Goal: Communication & Community: Answer question/provide support

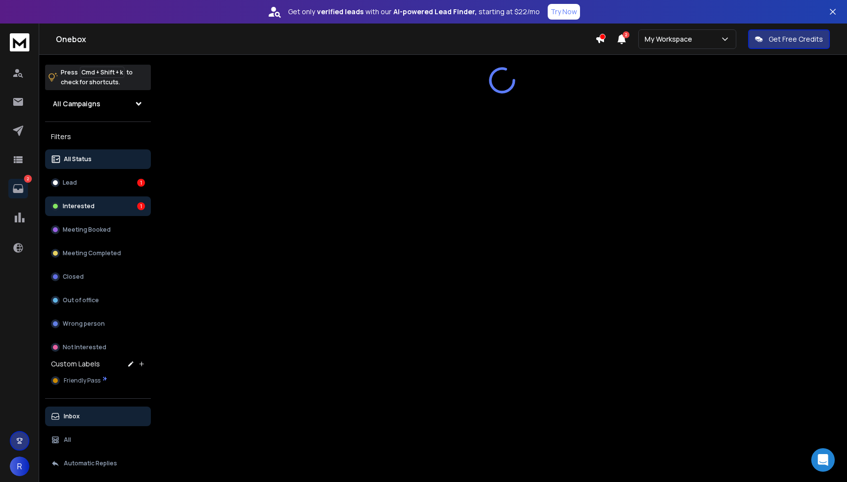
click at [99, 207] on button "Interested 1" at bounding box center [98, 207] width 106 height 20
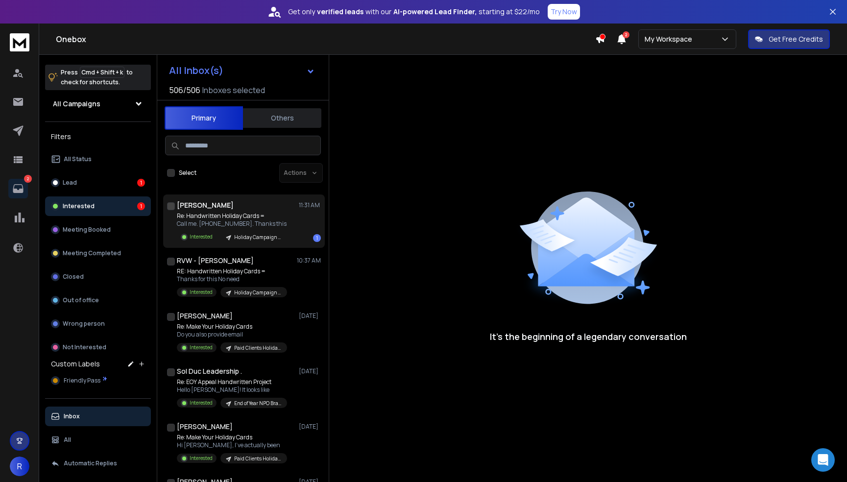
click at [246, 211] on div "BAILEY HALL 11:31 AM Re: Handwritten Holiday Cards = Call me. 801-898-8888. Tha…" at bounding box center [249, 221] width 144 height 42
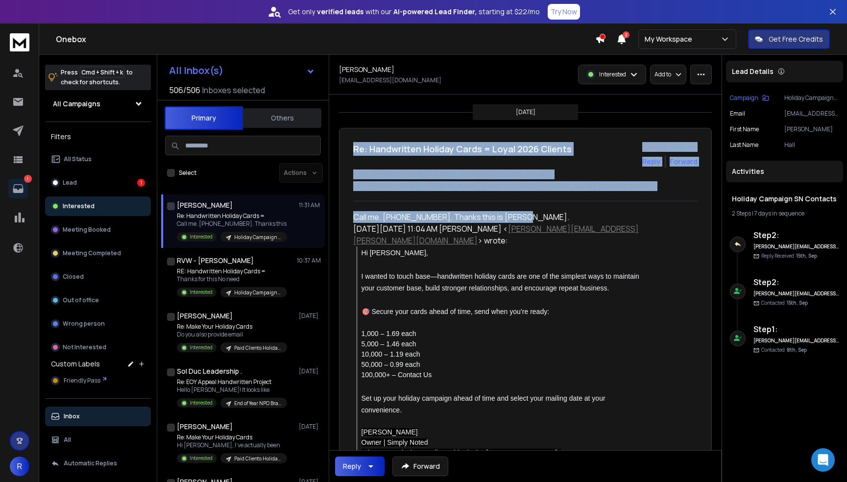
drag, startPoint x: 558, startPoint y: 212, endPoint x: 340, endPoint y: 149, distance: 227.0
copy div "Re: Handwritten Holiday Cards = Loyal 2026 Clients 15 September 2025 : 11:31 am…"
click at [86, 180] on button "Lead 1" at bounding box center [98, 183] width 106 height 20
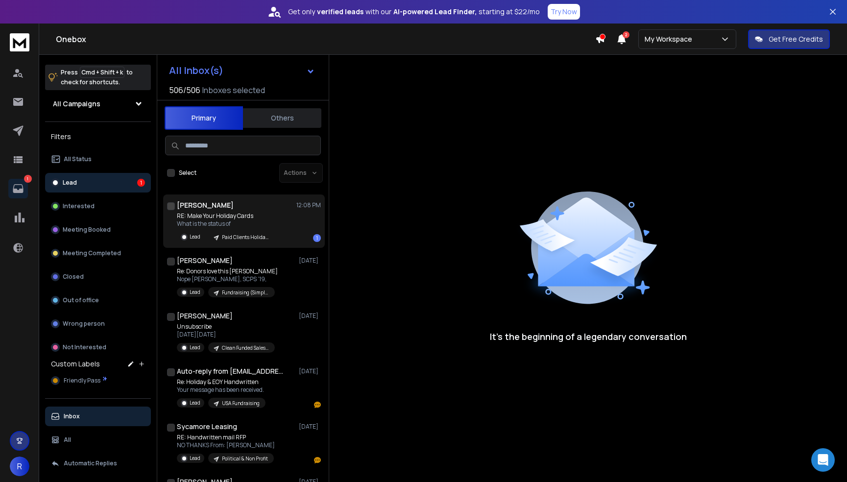
click at [238, 215] on p "RE: Make Your Holiday Cards" at bounding box center [226, 216] width 98 height 8
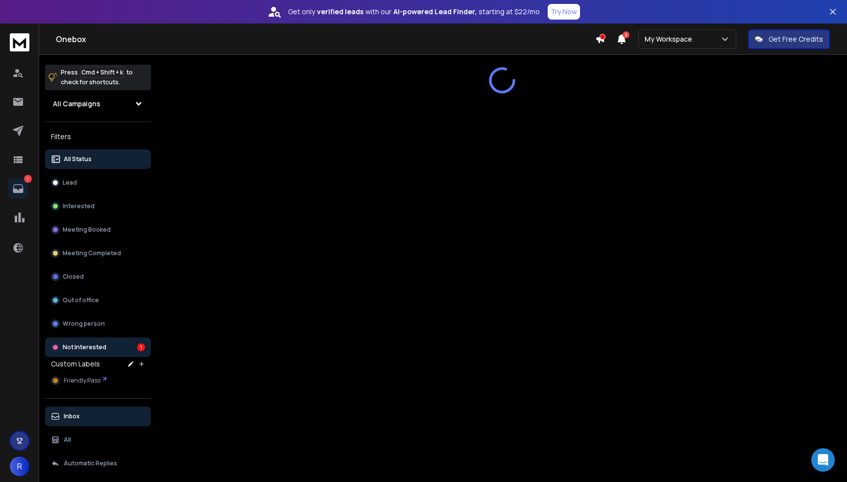
click at [74, 346] on p "Not Interested" at bounding box center [85, 348] width 44 height 8
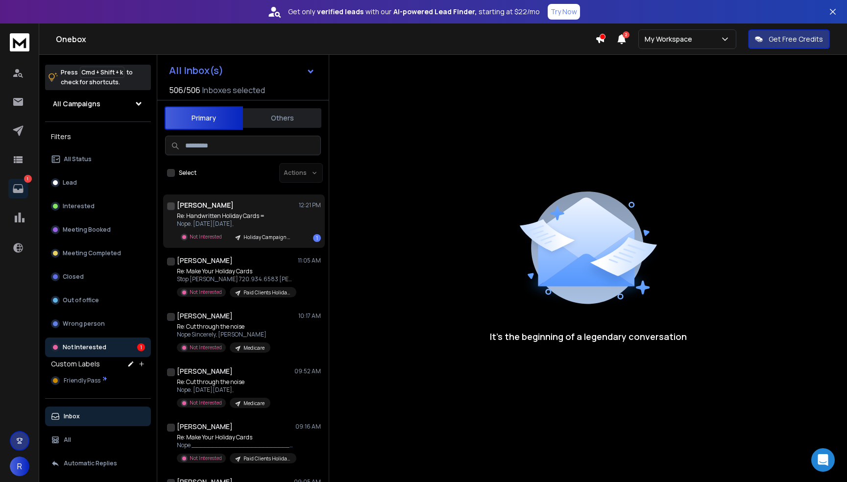
click at [234, 206] on div "Angie Nguyen 12:21 PM" at bounding box center [249, 205] width 144 height 10
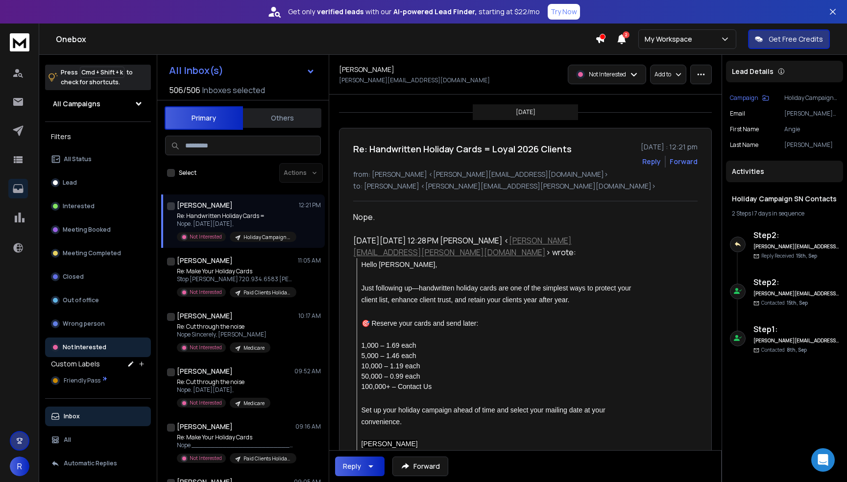
click at [109, 349] on button "Not Interested" at bounding box center [98, 348] width 106 height 20
click at [247, 193] on div "Angie Nguyen 12:21 PM Re: Handwritten Holiday Cards = Nope. On Mon, Sep 15, Not…" at bounding box center [243, 371] width 172 height 357
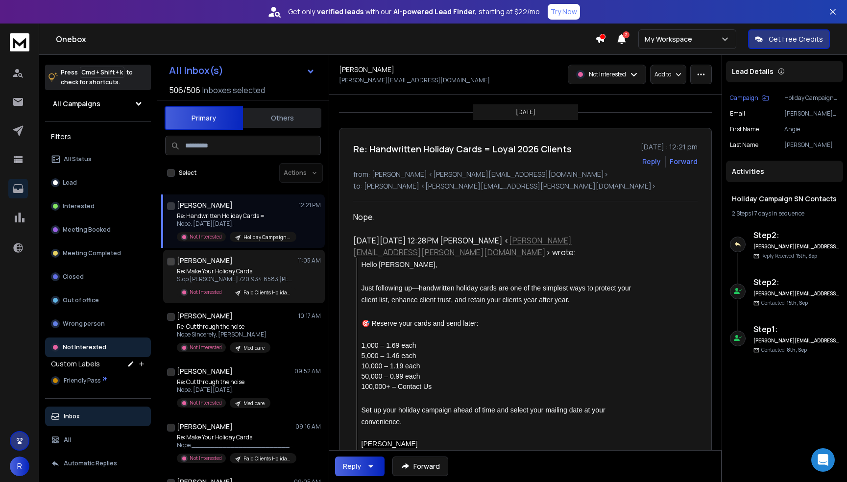
click at [239, 261] on div "Jake Freedle 11:05 AM" at bounding box center [249, 261] width 144 height 10
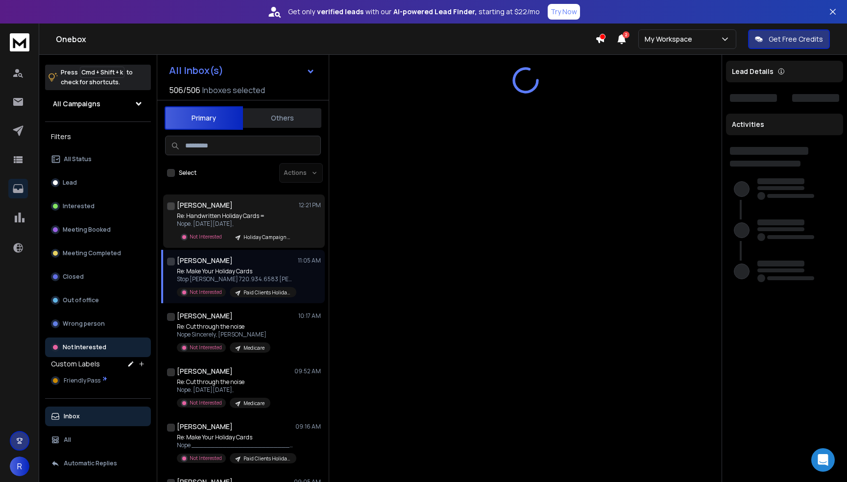
click at [245, 204] on div "Angie Nguyen 12:21 PM" at bounding box center [249, 205] width 144 height 10
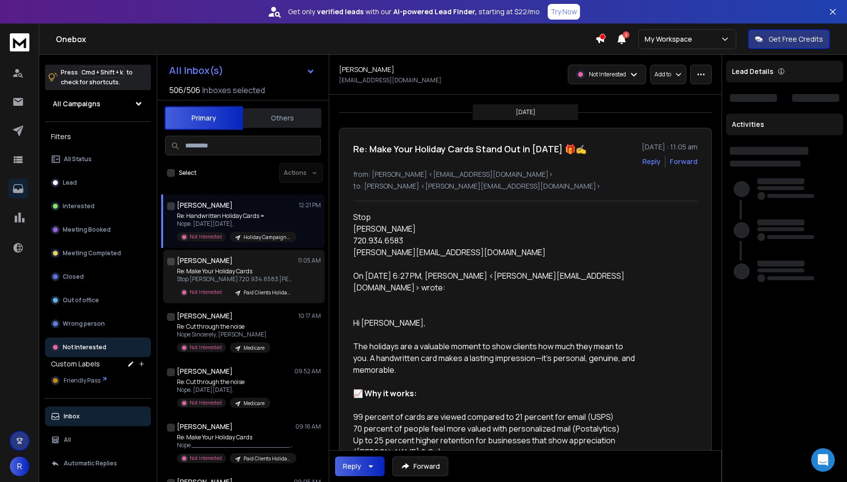
click at [222, 265] on div "Jake Freedle 11:05 AM" at bounding box center [249, 261] width 144 height 10
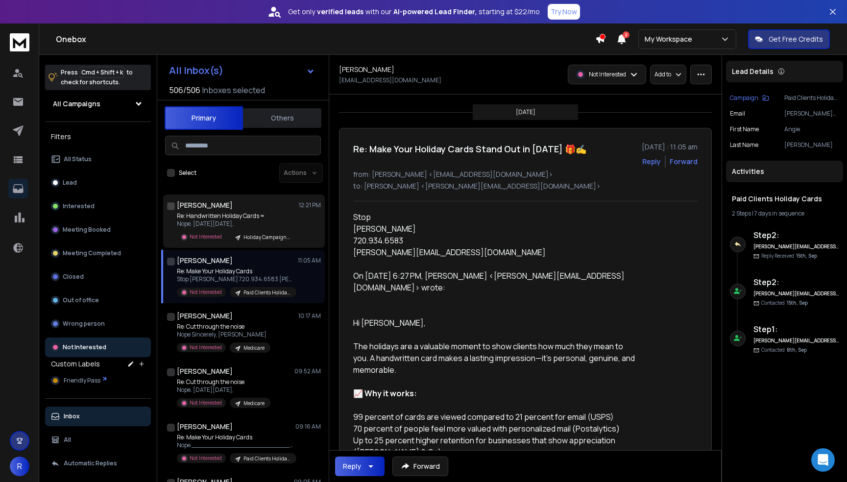
click at [228, 225] on p "Nope. On Mon, Sep 15," at bounding box center [236, 224] width 118 height 8
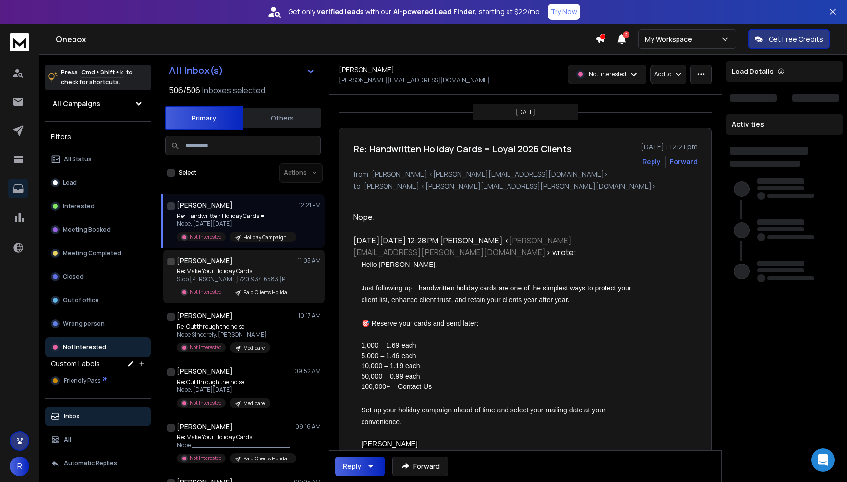
click at [229, 271] on p "Re: Make Your Holiday Cards" at bounding box center [236, 272] width 118 height 8
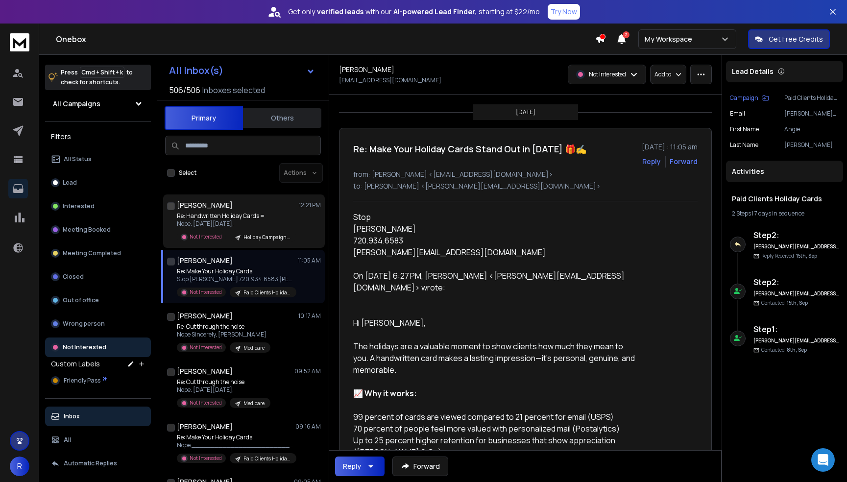
click at [231, 204] on div "Angie Nguyen 12:21 PM" at bounding box center [249, 205] width 144 height 10
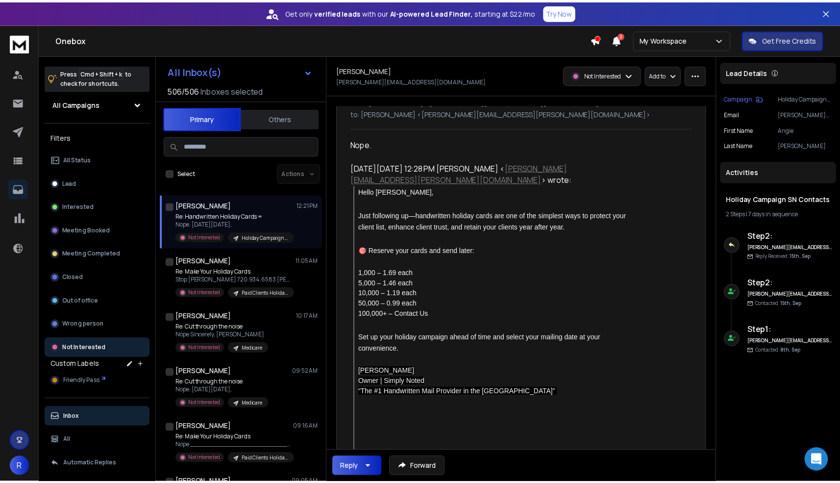
scroll to position [75, 0]
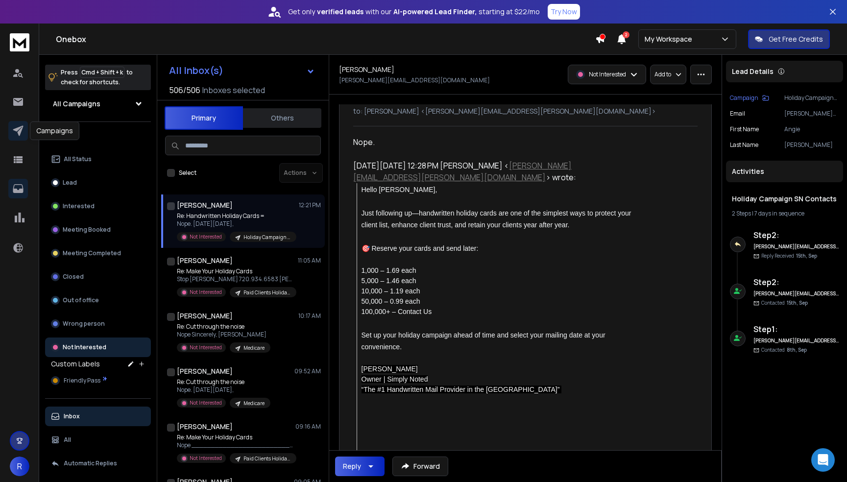
click at [21, 134] on icon at bounding box center [18, 131] width 12 height 12
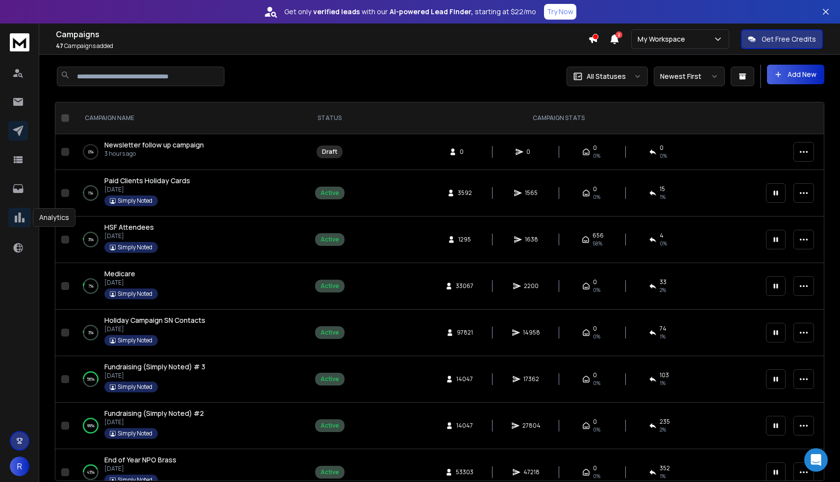
click at [21, 220] on icon at bounding box center [19, 217] width 15 height 15
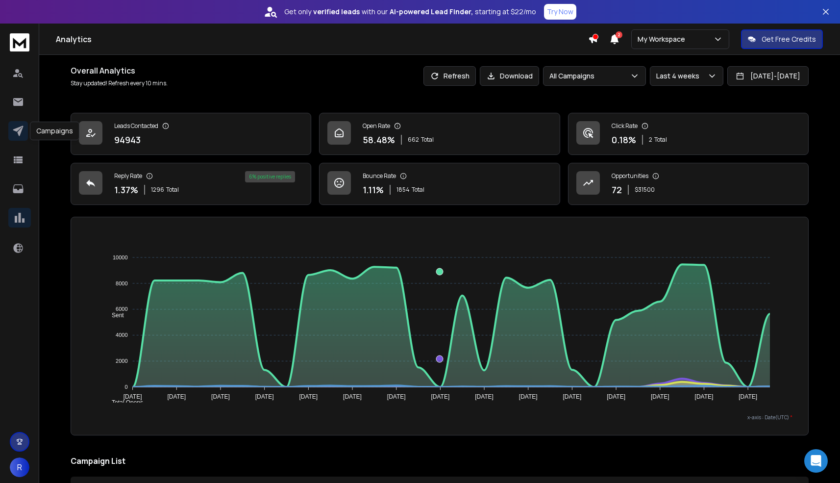
click at [25, 129] on link at bounding box center [18, 131] width 20 height 20
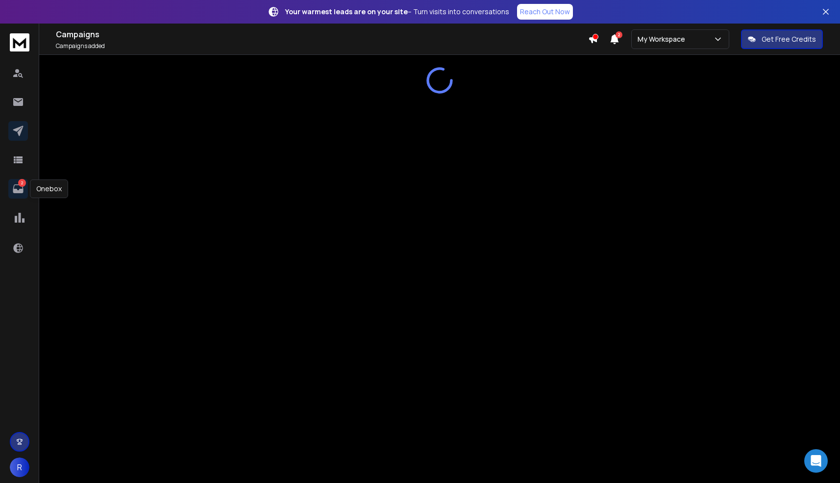
click at [15, 186] on icon at bounding box center [18, 189] width 12 height 12
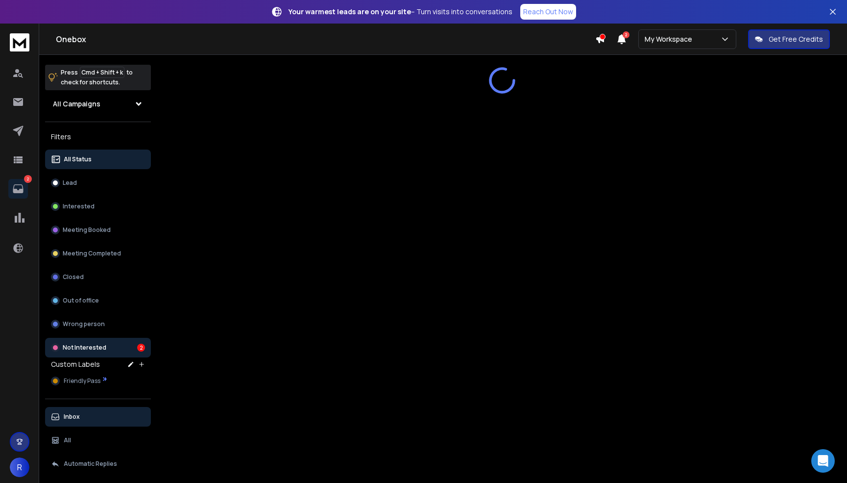
click at [123, 353] on button "Not Interested 2" at bounding box center [98, 348] width 106 height 20
click at [140, 344] on div "2" at bounding box center [141, 348] width 8 height 8
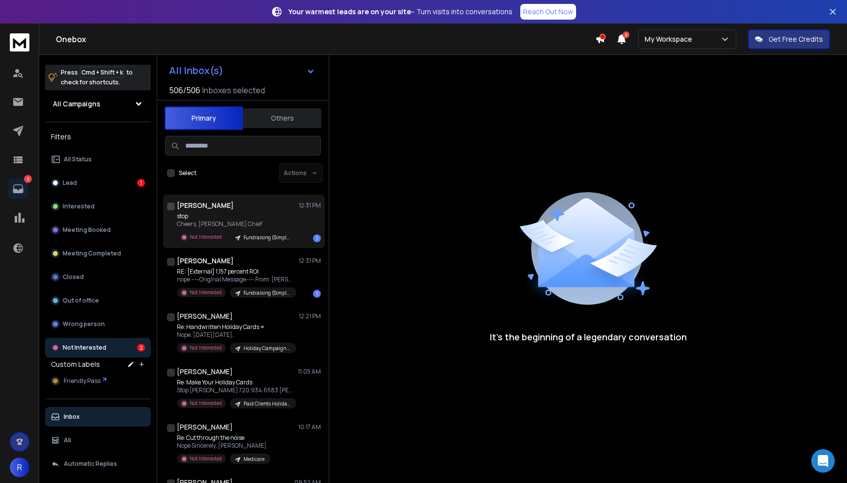
click at [215, 220] on p "Cheers, John John Stilwell Chief" at bounding box center [236, 224] width 118 height 8
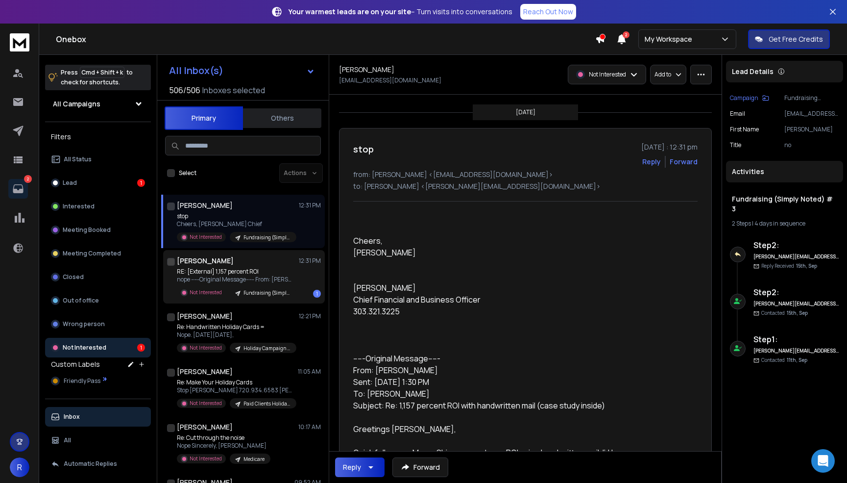
click at [228, 280] on p "nope -----Original Message----- From: Rick" at bounding box center [236, 279] width 118 height 8
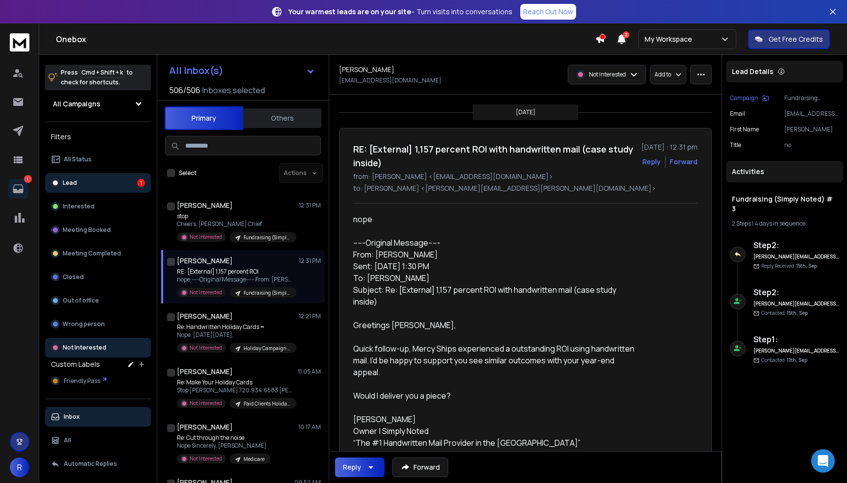
click at [82, 185] on button "Lead 1" at bounding box center [98, 183] width 106 height 20
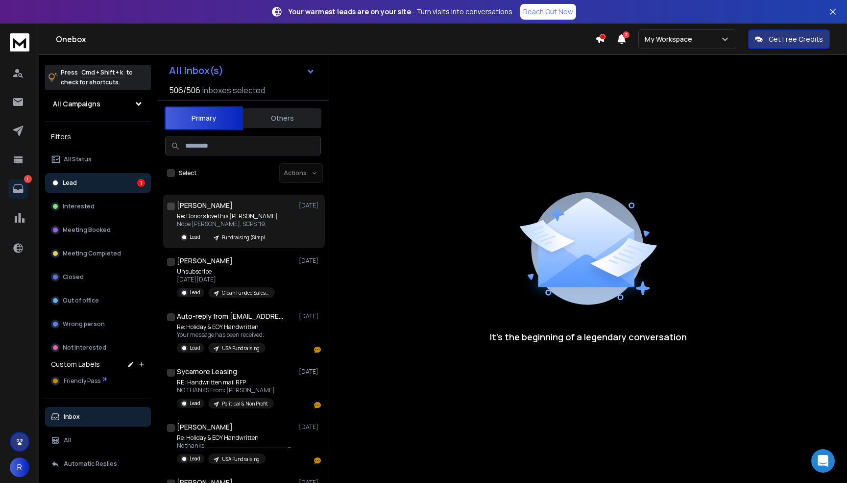
click at [228, 210] on div "Cauble 21 Aug" at bounding box center [249, 205] width 144 height 10
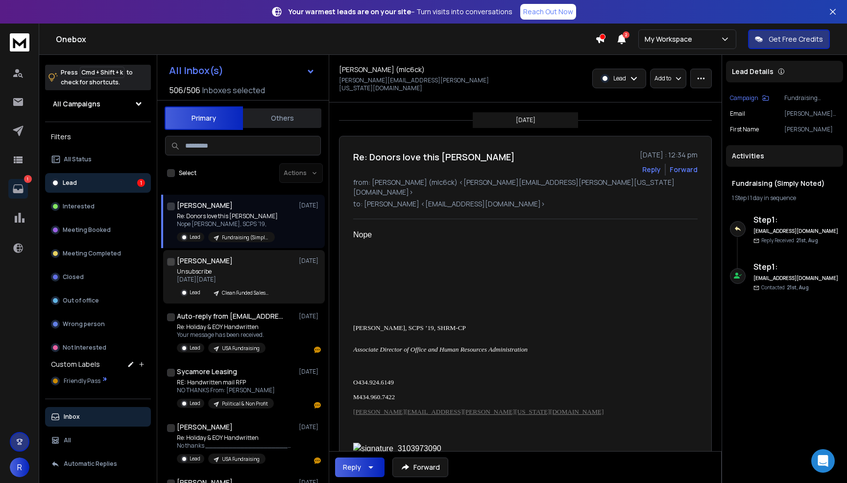
click at [246, 284] on div "Unsubscribe On Mon, Jul 21, 2025 Lead Clean Funded Sales & Marketing" at bounding box center [226, 283] width 98 height 30
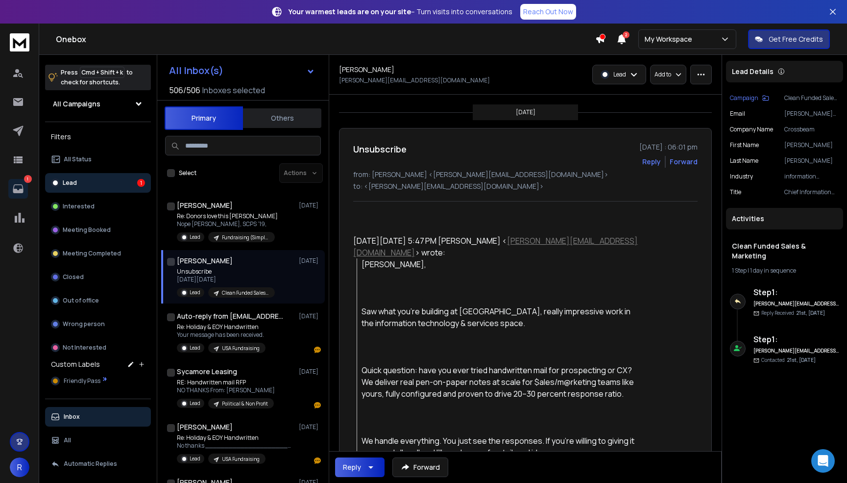
click at [76, 186] on button "Lead 1" at bounding box center [98, 183] width 106 height 20
click at [245, 262] on div "Chris Castaldo 21 Jul" at bounding box center [249, 261] width 144 height 10
click at [237, 273] on p "Unsubscribe" at bounding box center [226, 272] width 98 height 8
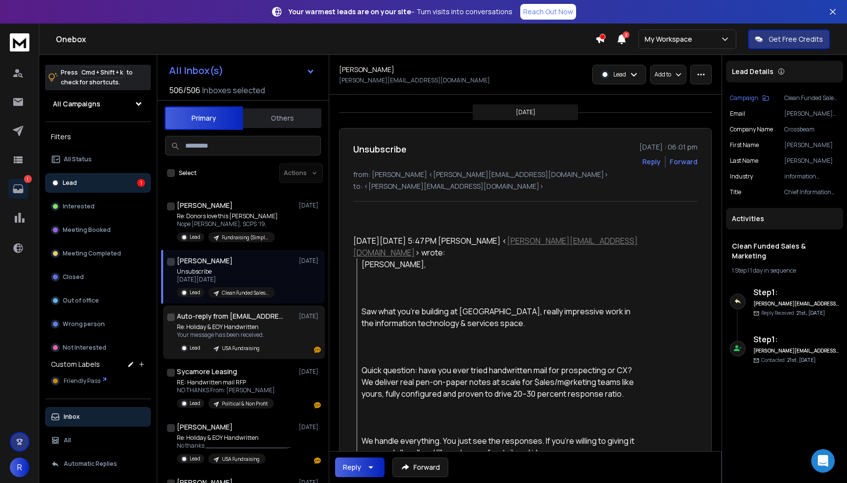
click at [246, 340] on div "Re: Holiday & EOY Handwritten Your message has been received. Lead USA Fundrais…" at bounding box center [221, 338] width 89 height 30
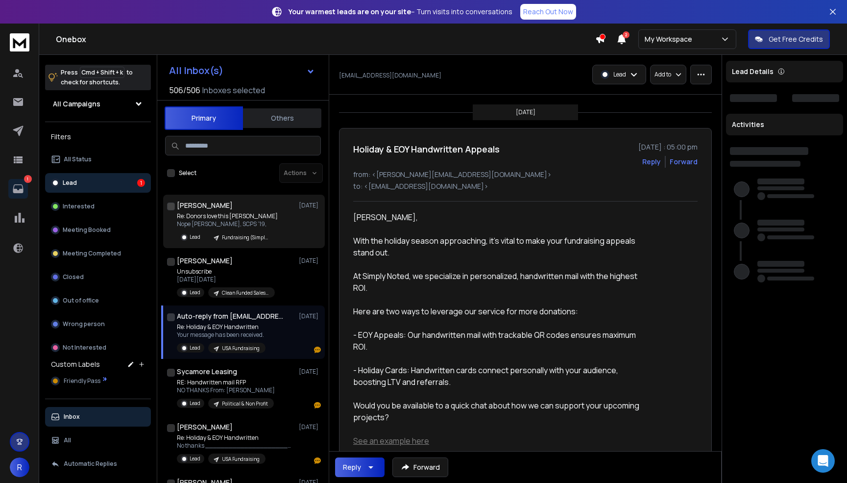
click at [225, 213] on p "Re: Donors love this Misty" at bounding box center [227, 216] width 101 height 8
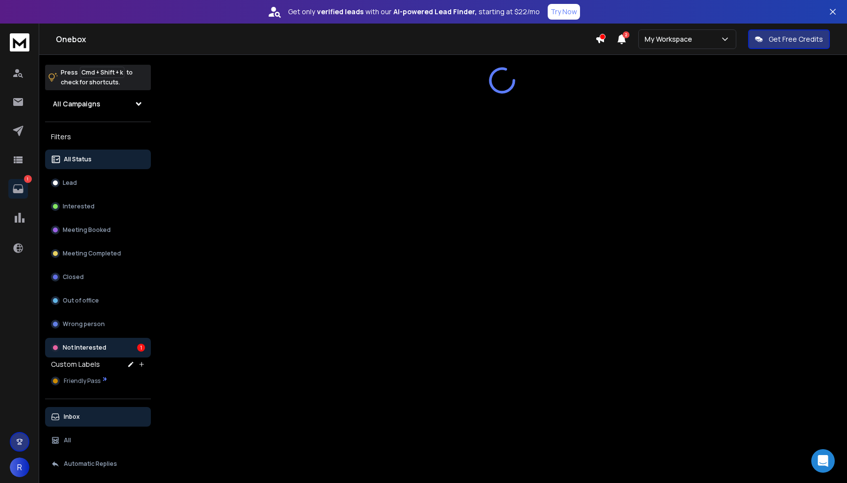
click at [113, 347] on button "Not Interested 1" at bounding box center [98, 348] width 106 height 20
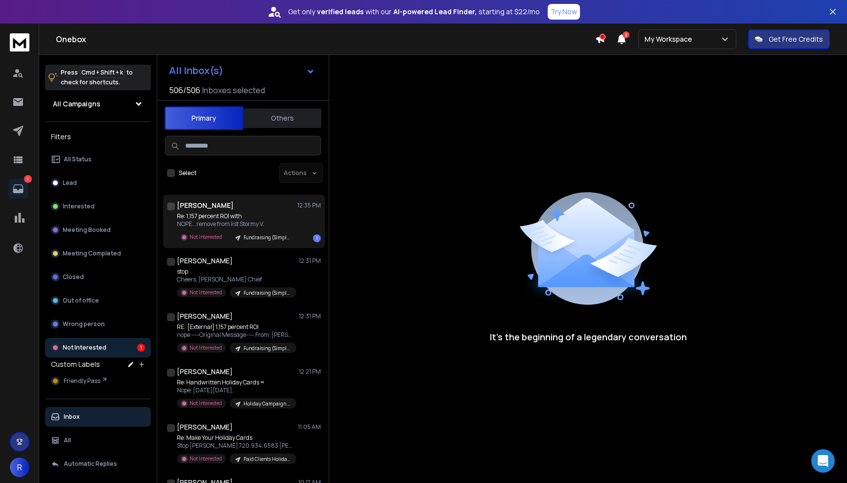
click at [216, 212] on div "[PERSON_NAME] 12:35 PM Re: 1,157 percent ROI with [PERSON_NAME]...remove from l…" at bounding box center [249, 221] width 144 height 42
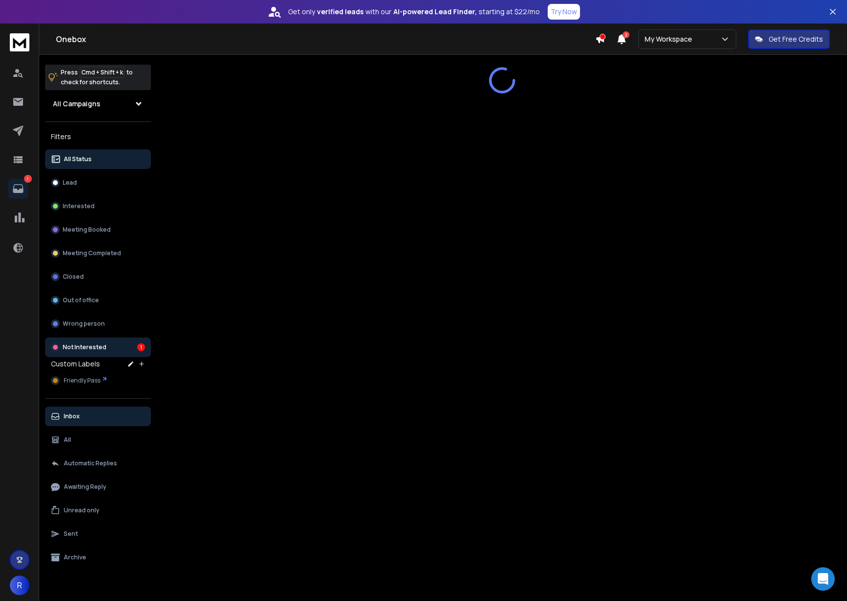
click at [122, 344] on button "Not Interested 1" at bounding box center [98, 348] width 106 height 20
click at [107, 351] on button "Not Interested 1" at bounding box center [98, 348] width 106 height 20
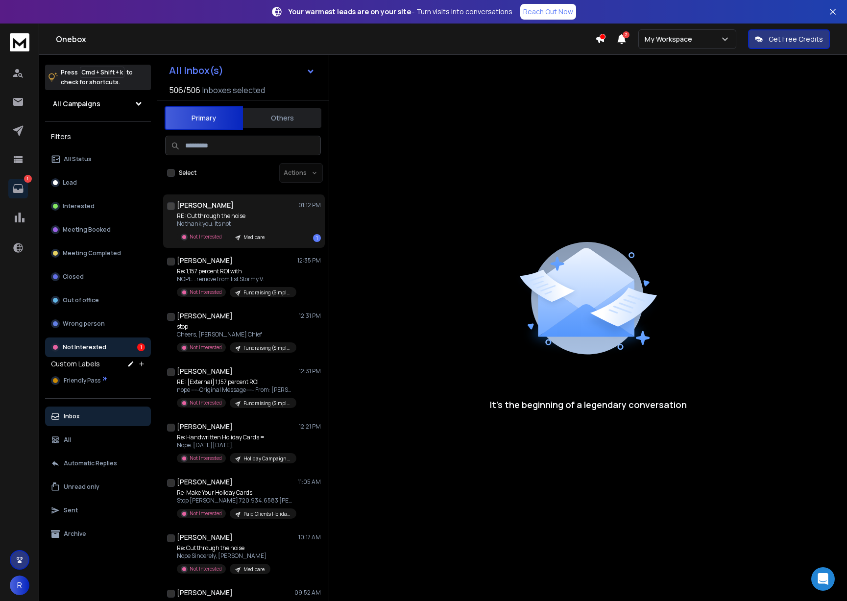
click at [246, 207] on div "Bill Spiro 01:12 PM" at bounding box center [249, 205] width 144 height 10
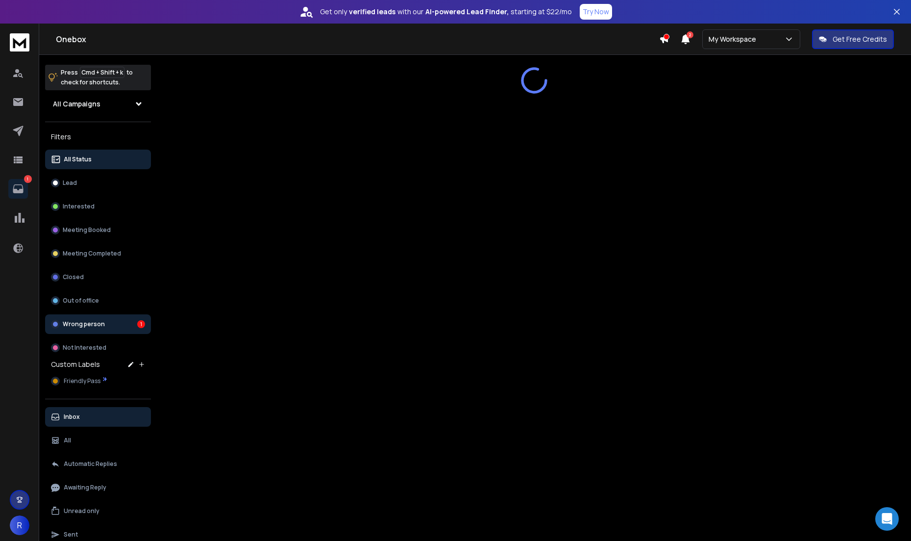
click at [70, 328] on div "Wrong person" at bounding box center [78, 324] width 54 height 9
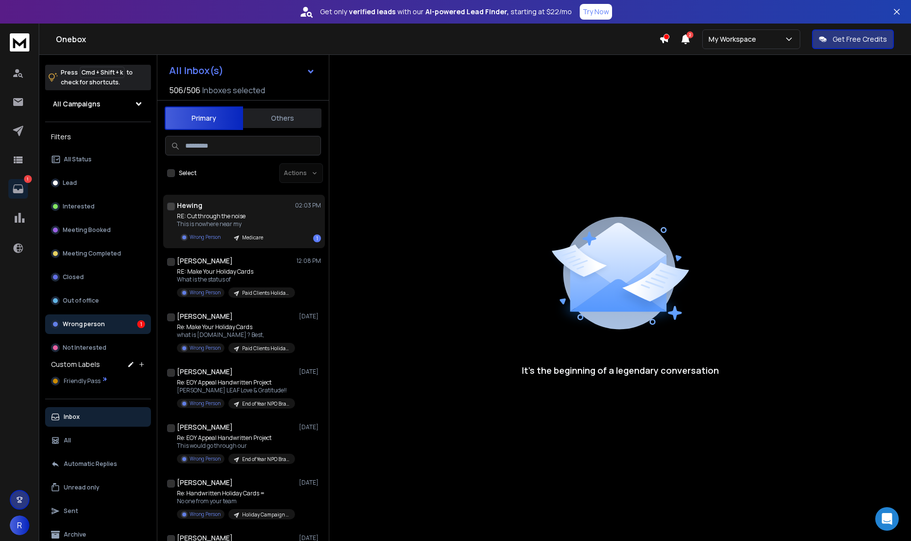
click at [217, 216] on p "RE: Cut through the noise" at bounding box center [223, 216] width 92 height 8
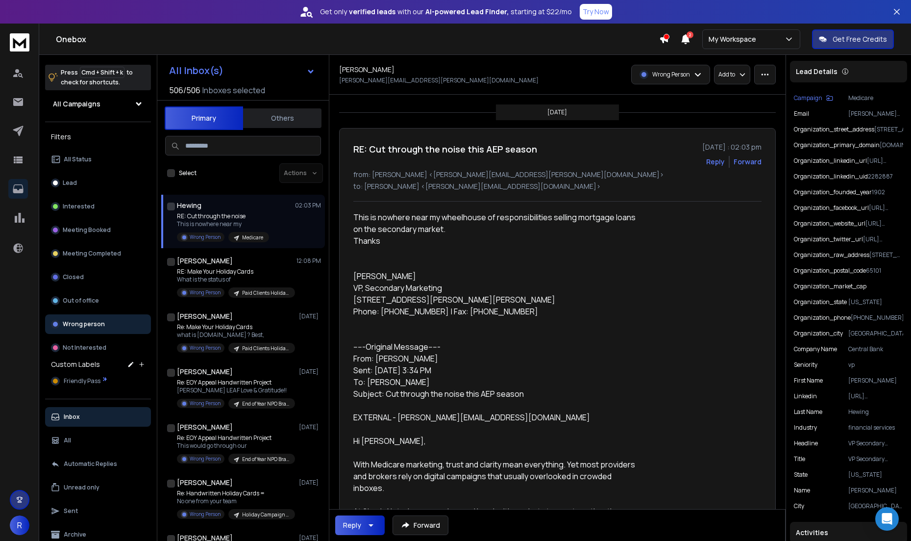
click at [720, 160] on button "Reply" at bounding box center [715, 162] width 19 height 10
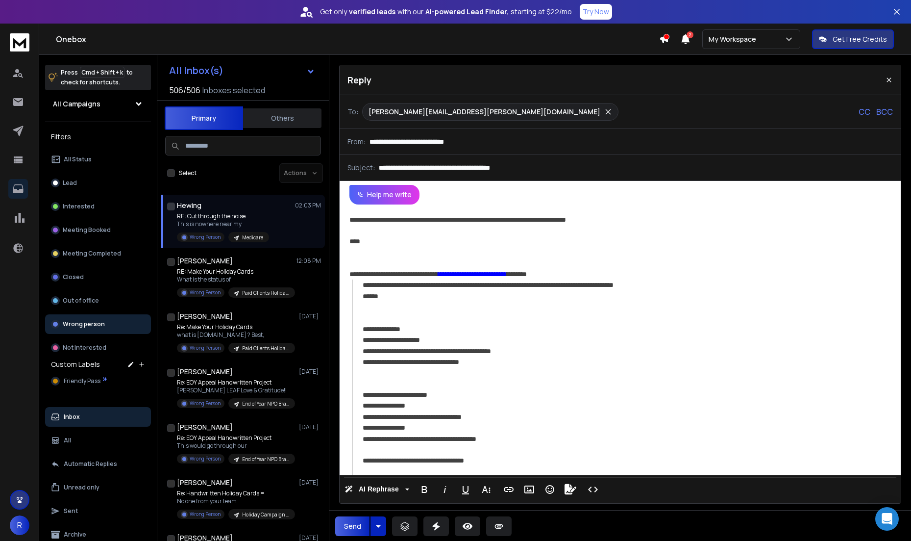
click at [351, 528] on button "Send" at bounding box center [352, 526] width 34 height 20
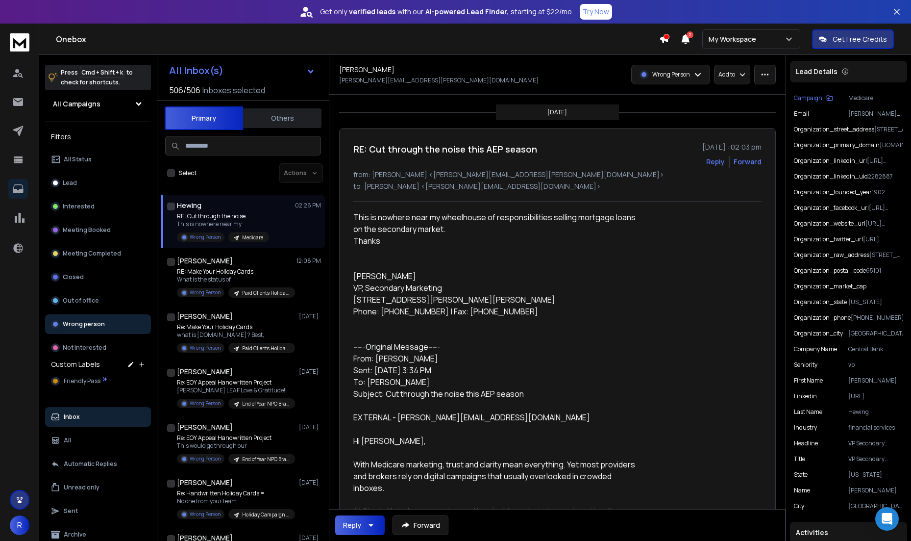
click at [234, 193] on div "Hewing 02:26 PM RE: Cut through the noise This is nowhere near my Wrong Person …" at bounding box center [243, 393] width 172 height 400
click at [232, 208] on div "Hewing 02:26 PM" at bounding box center [249, 205] width 144 height 10
click at [302, 172] on div "Actions" at bounding box center [301, 173] width 44 height 20
click at [239, 220] on p "This is nowhere near my" at bounding box center [223, 224] width 92 height 8
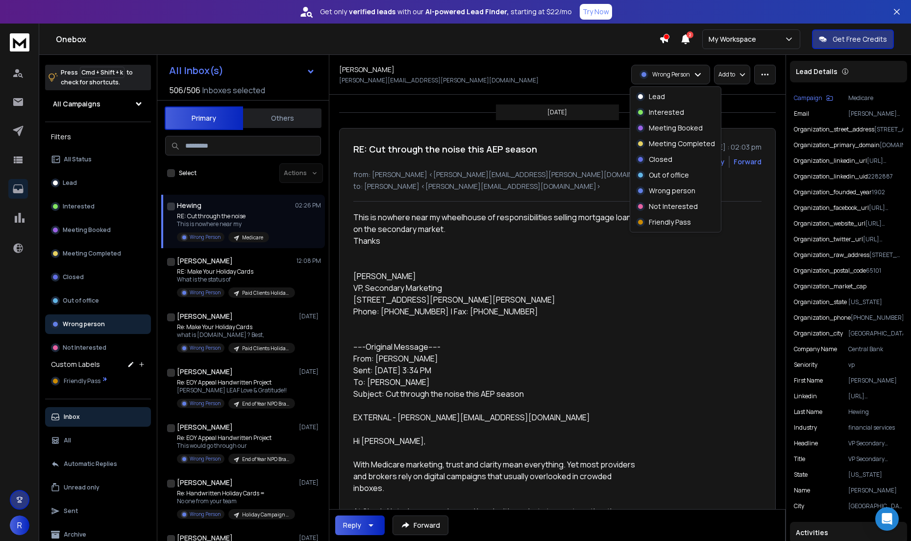
click at [687, 72] on p "Wrong Person" at bounding box center [671, 75] width 38 height 8
click at [678, 109] on p "Interested" at bounding box center [666, 112] width 35 height 10
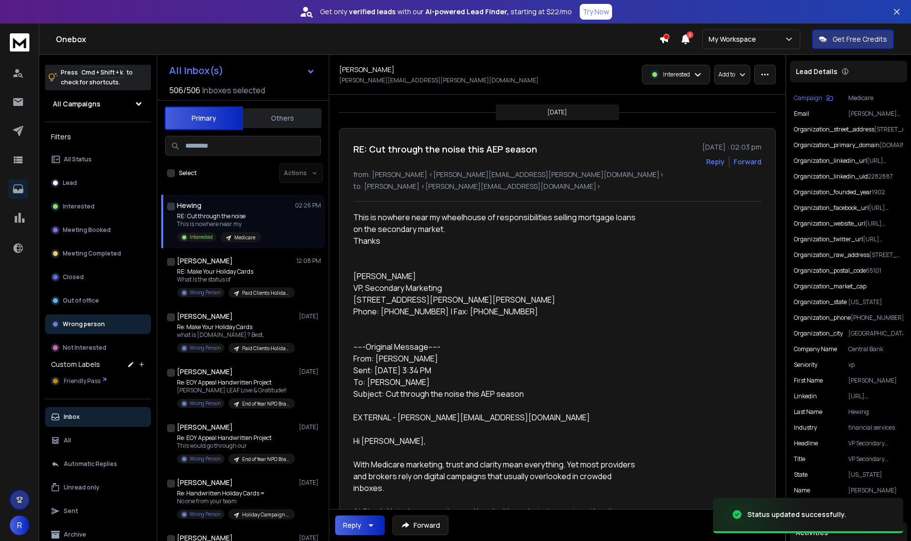
click at [246, 219] on p "RE: Cut through the noise" at bounding box center [219, 216] width 84 height 8
click at [80, 203] on p "Interested" at bounding box center [79, 206] width 32 height 8
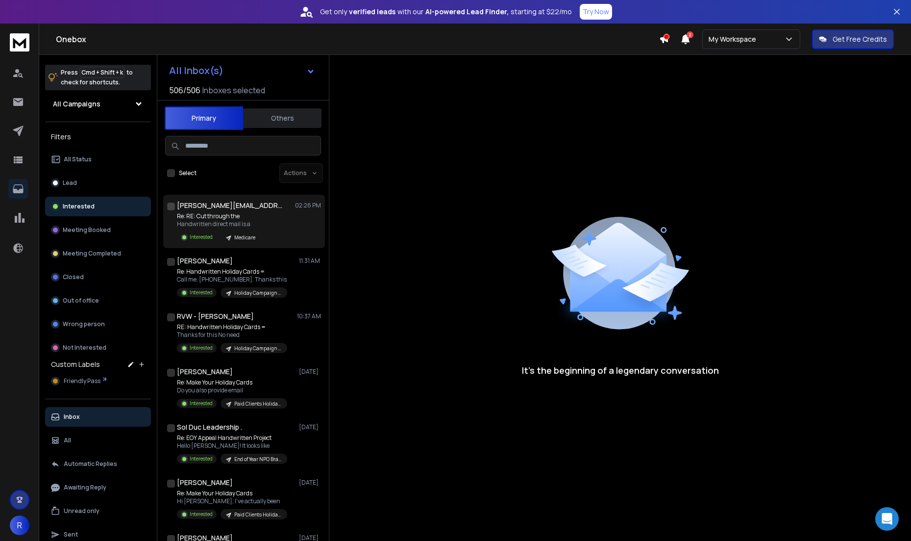
click at [259, 227] on p "Handwritten direct mail is a" at bounding box center [219, 224] width 84 height 8
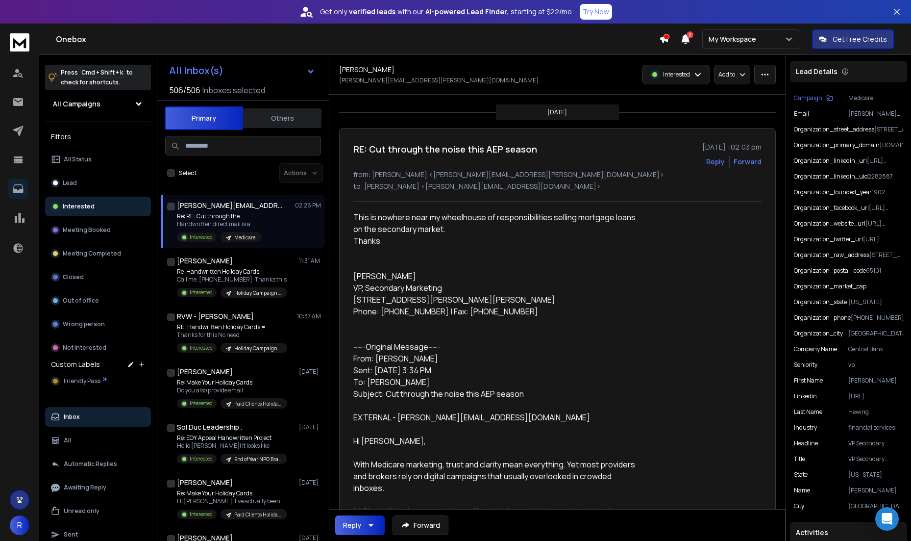
click at [242, 211] on div "david.hewing@centralbank.net 02:26 PM Re: RE: Cut through the Handwritten direc…" at bounding box center [249, 221] width 144 height 42
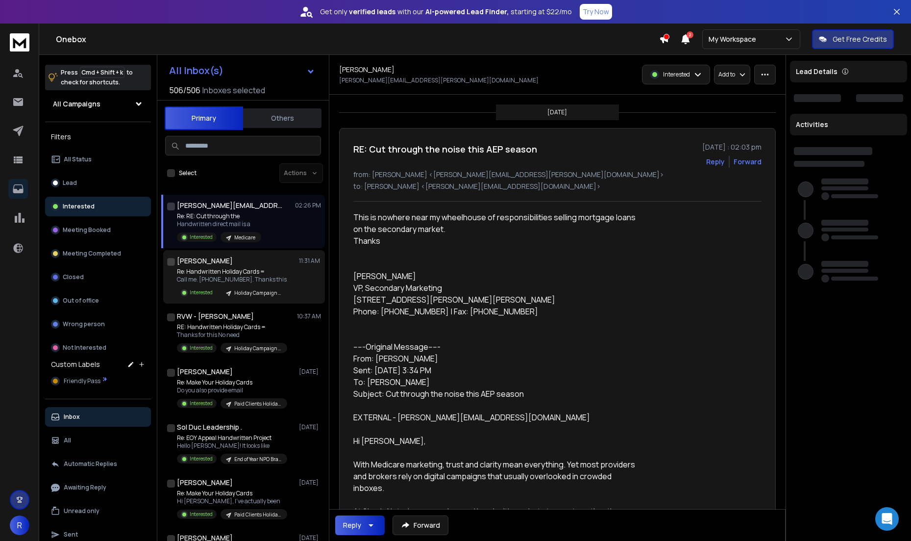
click at [237, 270] on p "Re: Handwritten Holiday Cards =" at bounding box center [232, 272] width 110 height 8
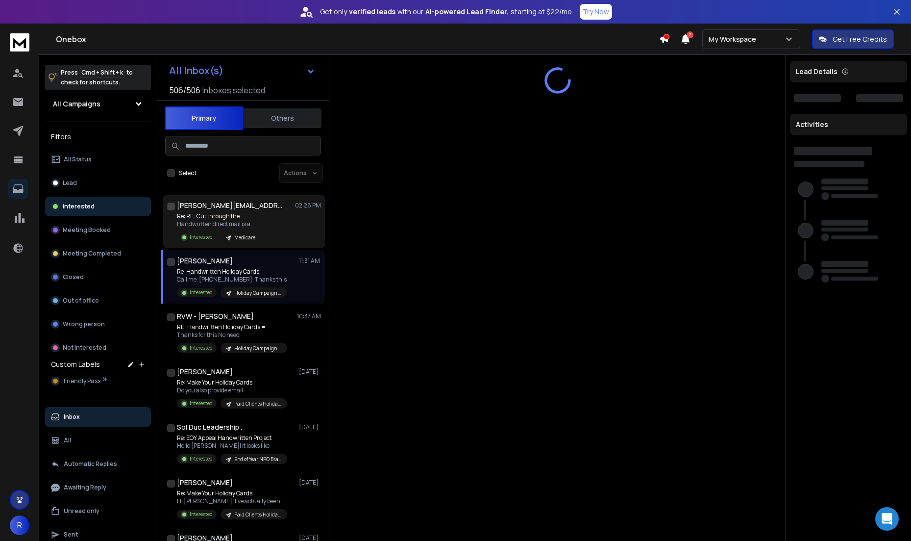
click at [241, 209] on h1 "[PERSON_NAME][EMAIL_ADDRESS][PERSON_NAME][DOMAIN_NAME]" at bounding box center [231, 205] width 108 height 10
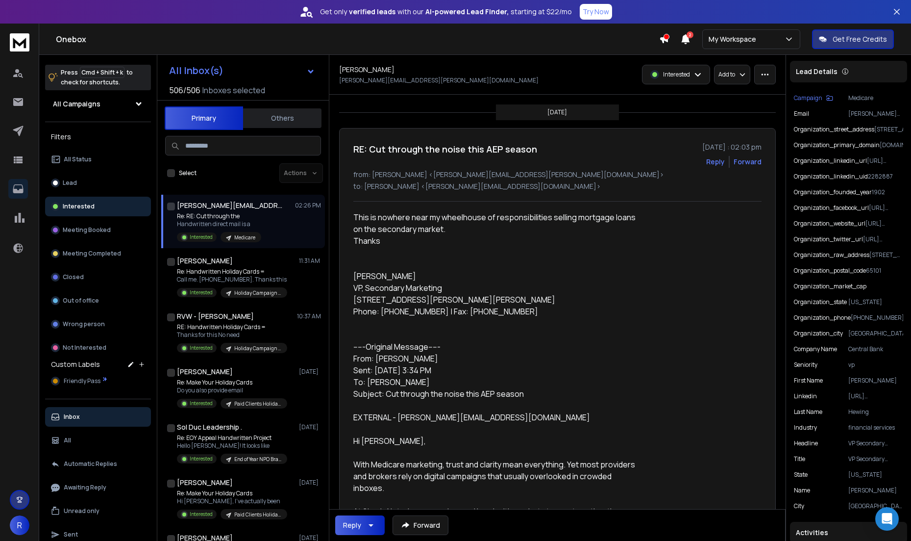
click at [225, 213] on p "Re: RE: Cut through the" at bounding box center [219, 216] width 84 height 8
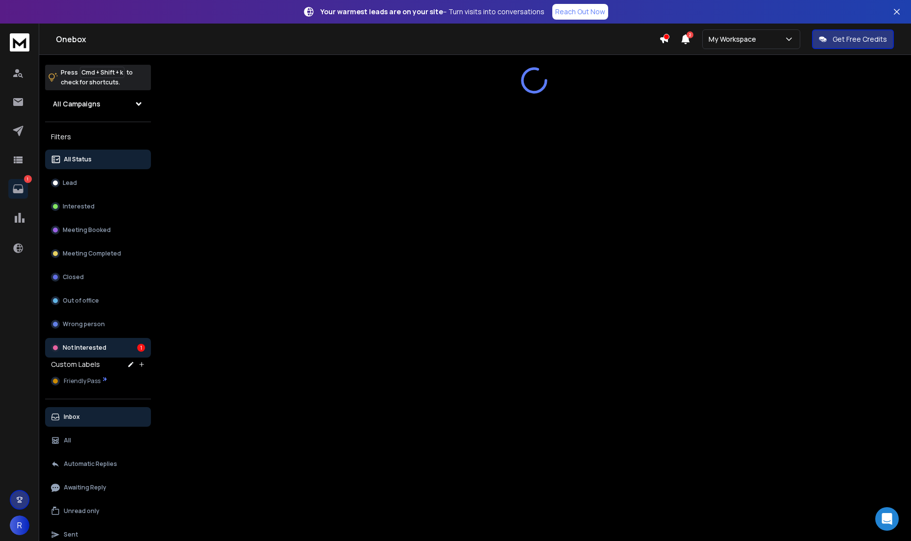
click at [83, 344] on p "Not Interested" at bounding box center [85, 348] width 44 height 8
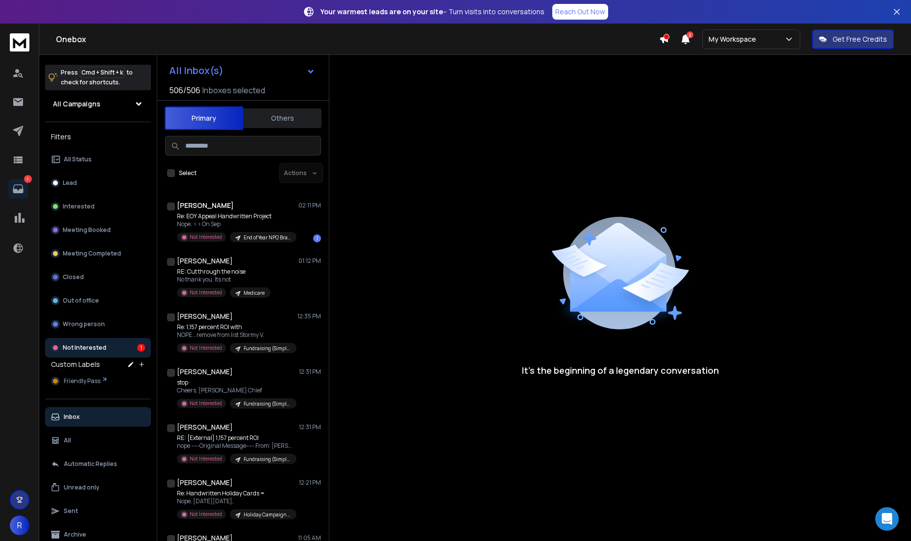
click at [208, 215] on p "Re: EOY Appeal Handwritten Project" at bounding box center [236, 216] width 118 height 8
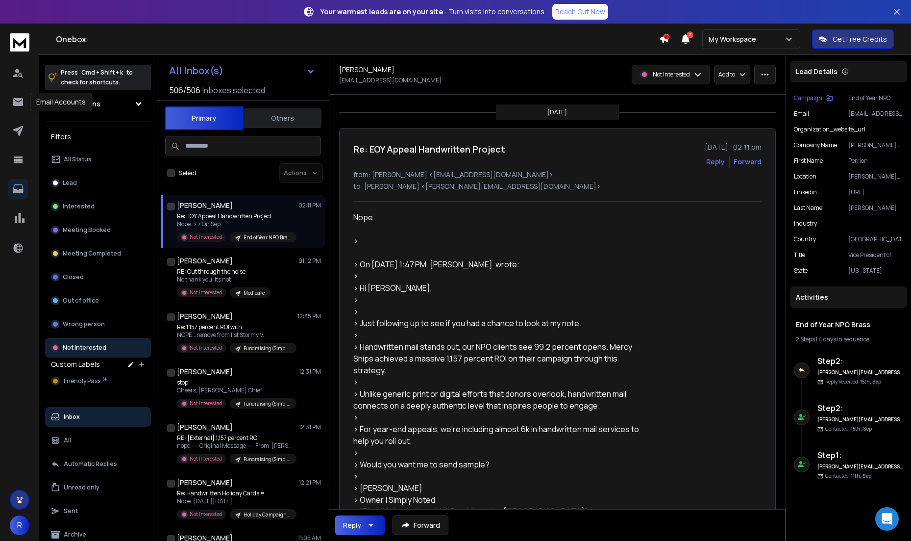
drag, startPoint x: 11, startPoint y: 113, endPoint x: 17, endPoint y: 120, distance: 8.7
click at [12, 114] on div at bounding box center [19, 103] width 23 height 23
click at [19, 126] on icon at bounding box center [18, 131] width 12 height 12
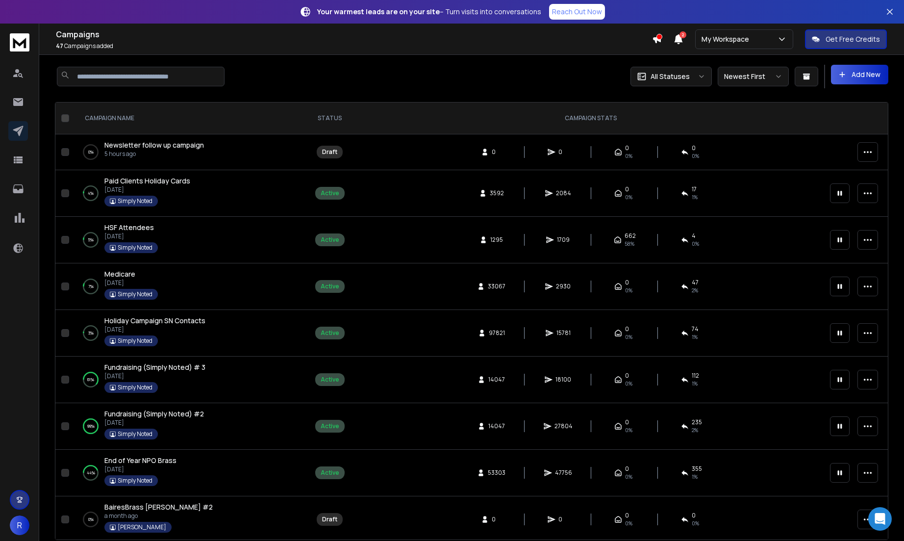
click at [190, 279] on div "7 % Medicare 5 days ago Simply Noted" at bounding box center [187, 286] width 209 height 34
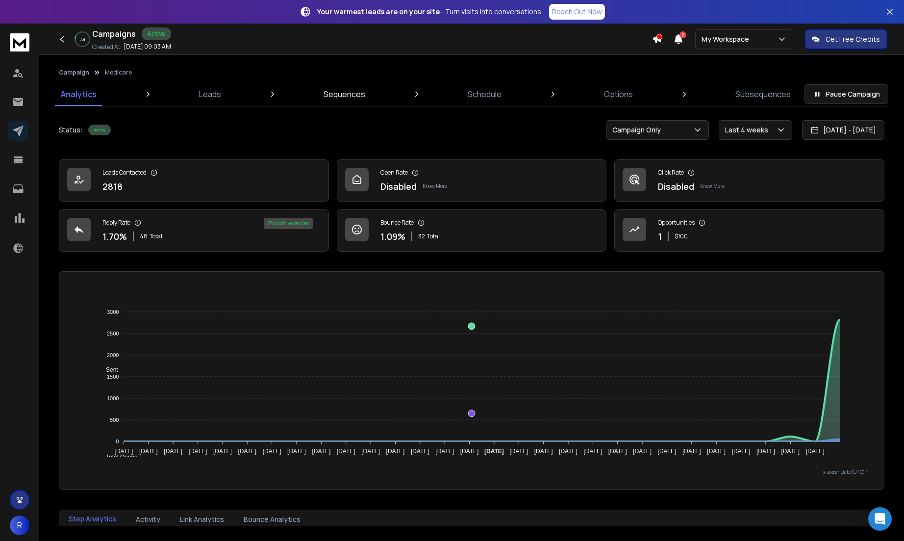
click at [350, 94] on p "Sequences" at bounding box center [344, 94] width 42 height 12
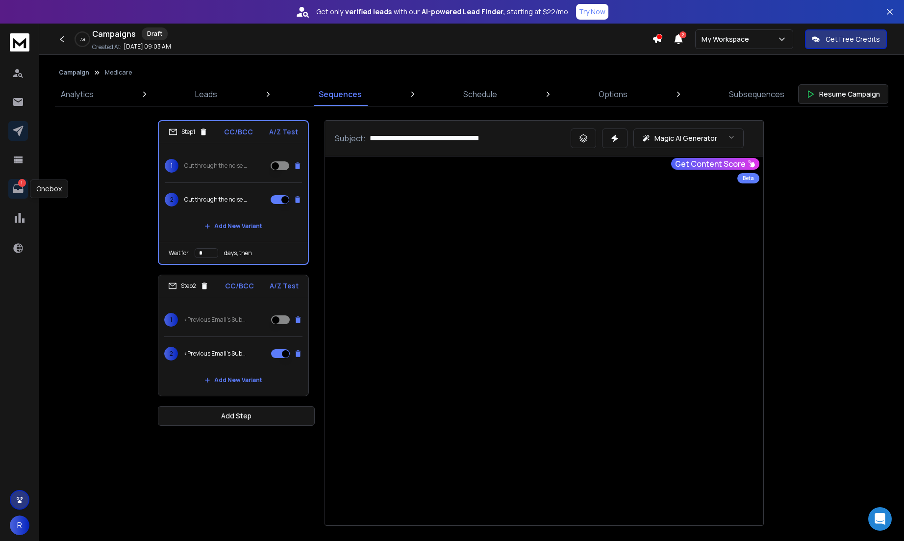
click at [23, 188] on icon at bounding box center [18, 189] width 12 height 12
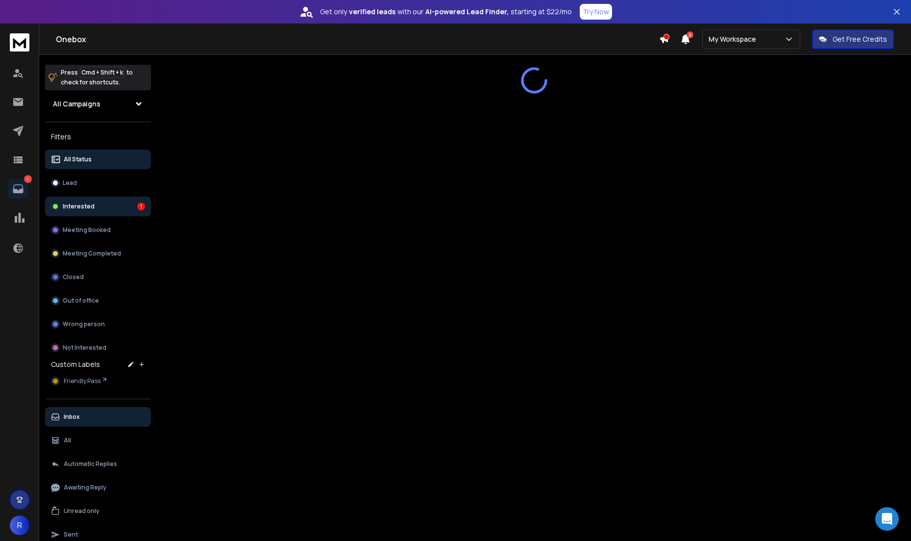
click at [87, 208] on p "Interested" at bounding box center [79, 206] width 32 height 8
click at [109, 209] on button "Interested 1" at bounding box center [98, 207] width 106 height 20
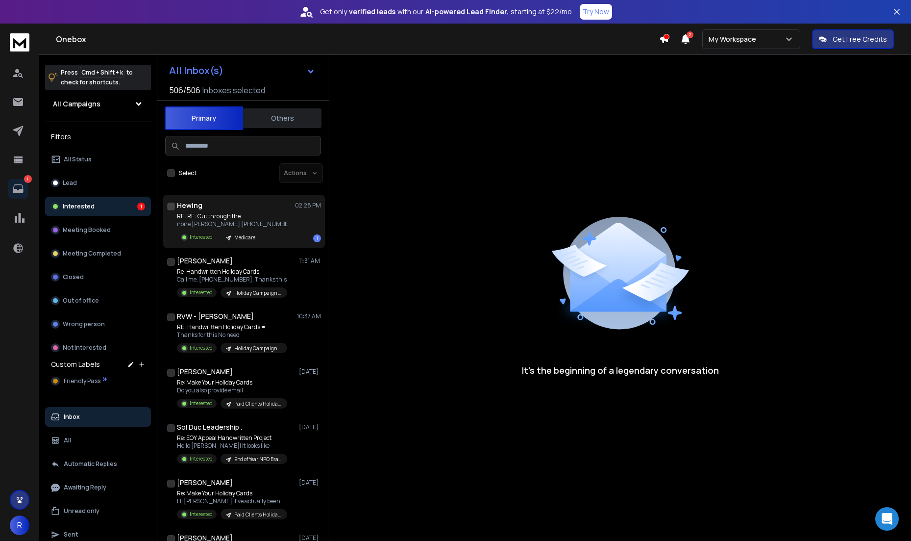
click at [232, 207] on div "Hewing 02:28 PM" at bounding box center [249, 205] width 144 height 10
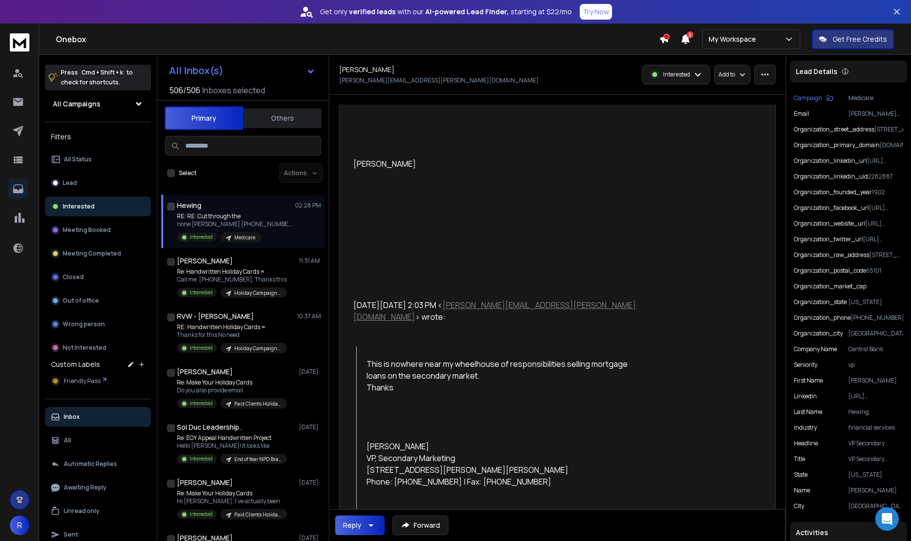
scroll to position [722, 0]
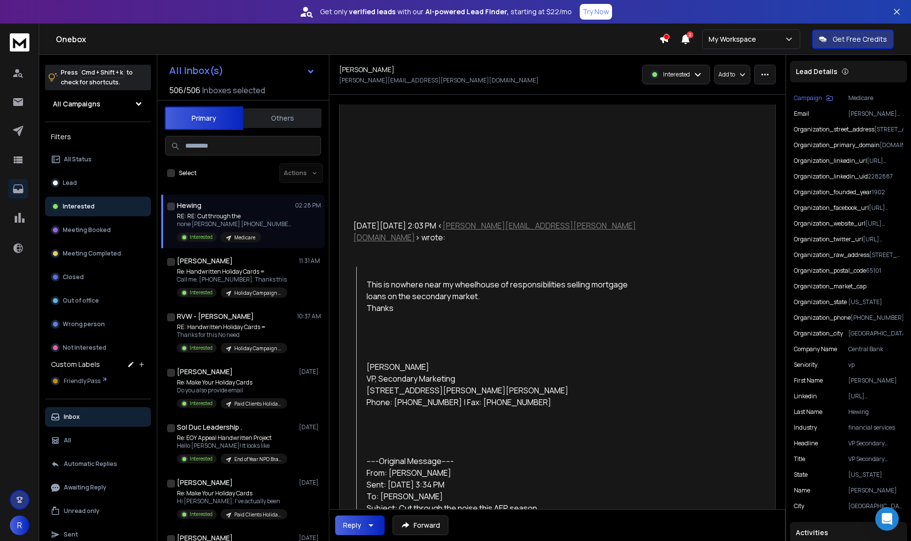
drag, startPoint x: 370, startPoint y: 414, endPoint x: 460, endPoint y: 415, distance: 89.7
drag, startPoint x: 367, startPoint y: 412, endPoint x: 465, endPoint y: 413, distance: 98.5
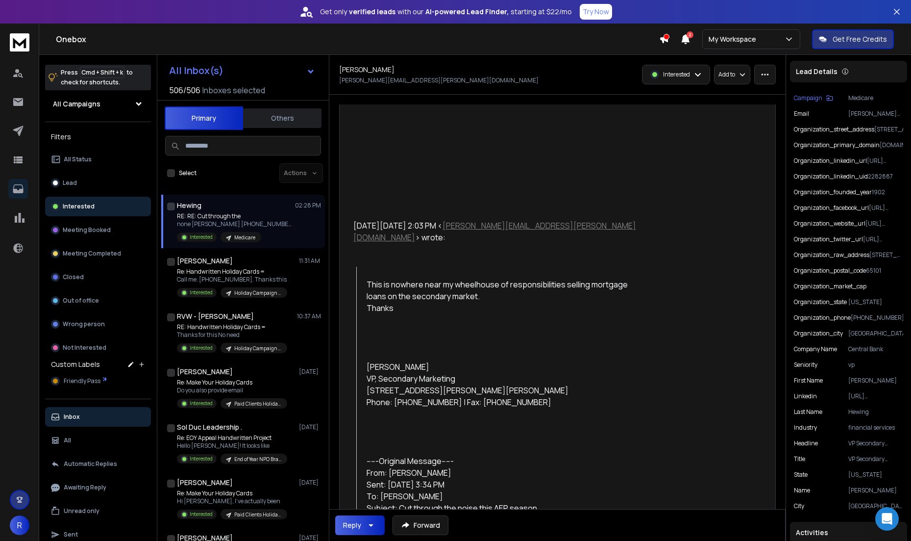
copy p "VP, Secondary Marketing"
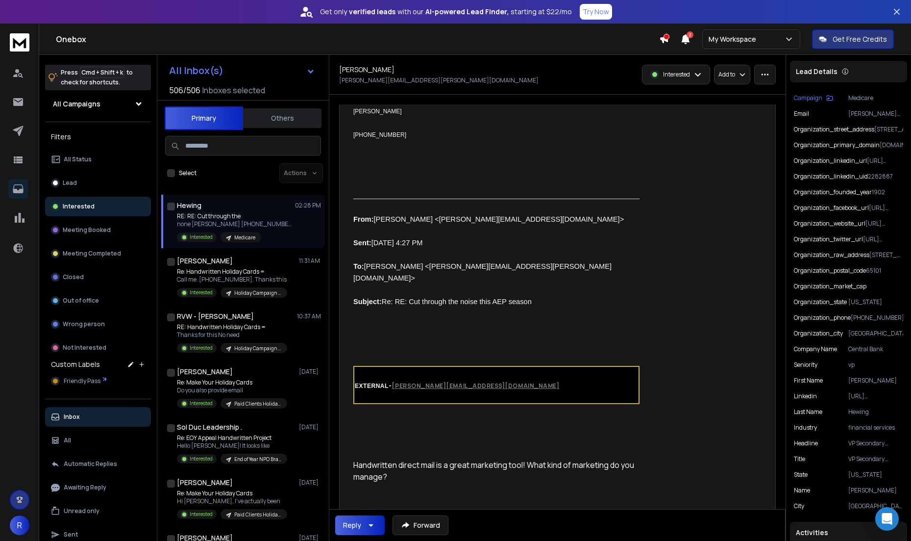
scroll to position [0, 0]
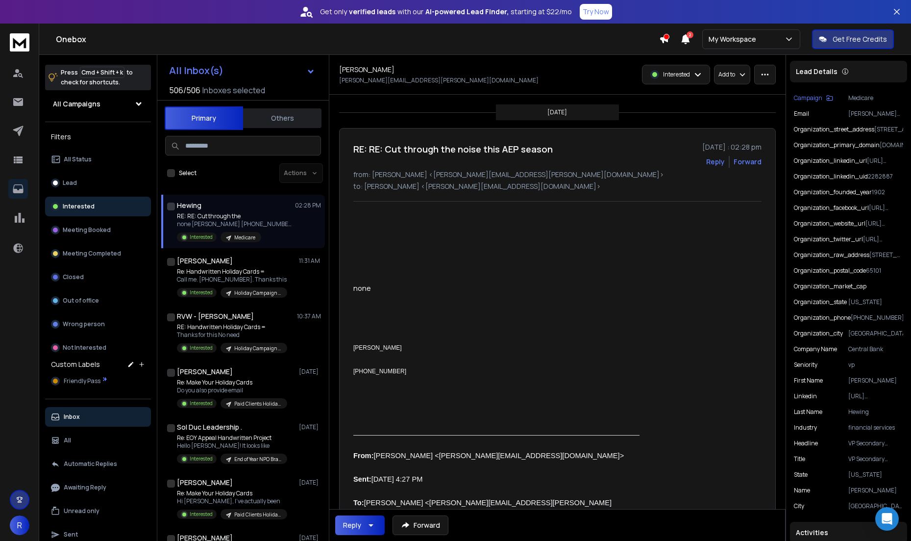
click at [352, 525] on div "Reply" at bounding box center [352, 525] width 18 height 10
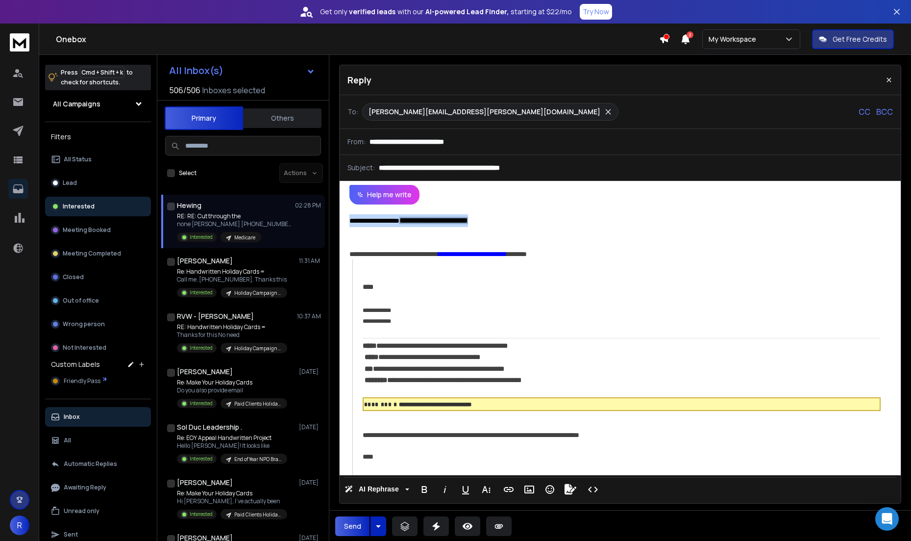
drag, startPoint x: 520, startPoint y: 221, endPoint x: 320, endPoint y: 216, distance: 199.5
click at [320, 216] on div "All Inbox(s) 506 / 506 Inboxes selected Primary Others Select Actions Hewing 02…" at bounding box center [534, 325] width 754 height 541
click at [488, 490] on icon "button" at bounding box center [486, 489] width 12 height 12
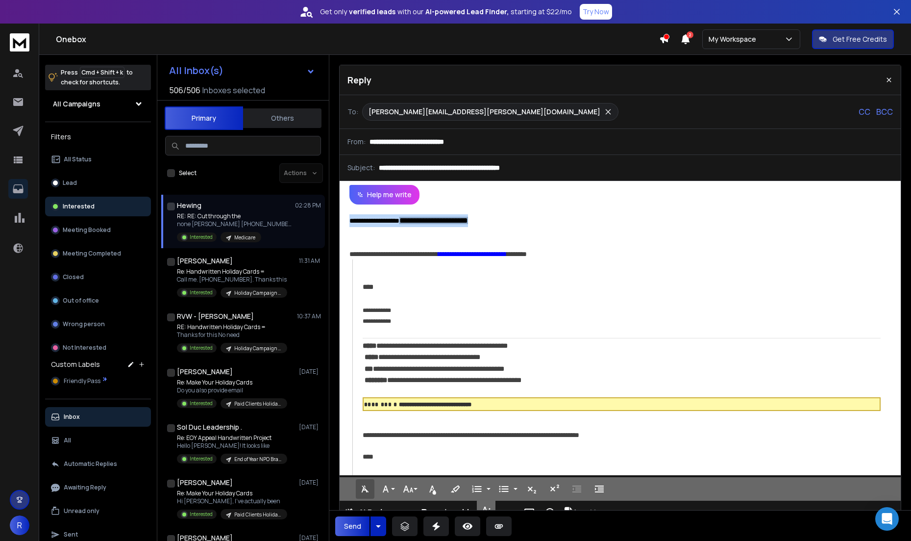
click at [364, 487] on icon "button" at bounding box center [365, 488] width 7 height 7
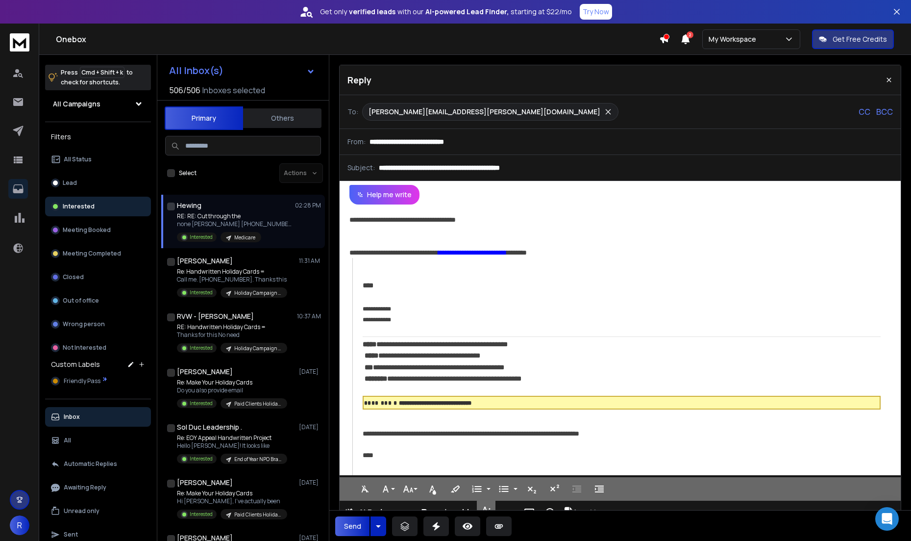
click at [541, 213] on div "**********" at bounding box center [620, 339] width 561 height 271
click at [540, 219] on div "**********" at bounding box center [614, 219] width 531 height 11
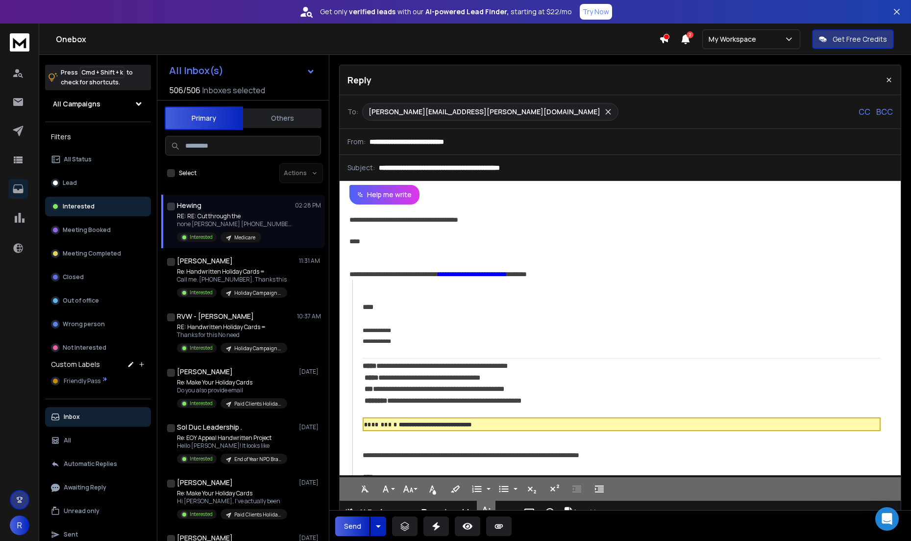
click at [503, 209] on div "**********" at bounding box center [620, 339] width 561 height 271
click at [549, 221] on div "**********" at bounding box center [614, 219] width 531 height 11
click at [345, 530] on button "Send" at bounding box center [352, 526] width 34 height 20
